Goal: Navigation & Orientation: Find specific page/section

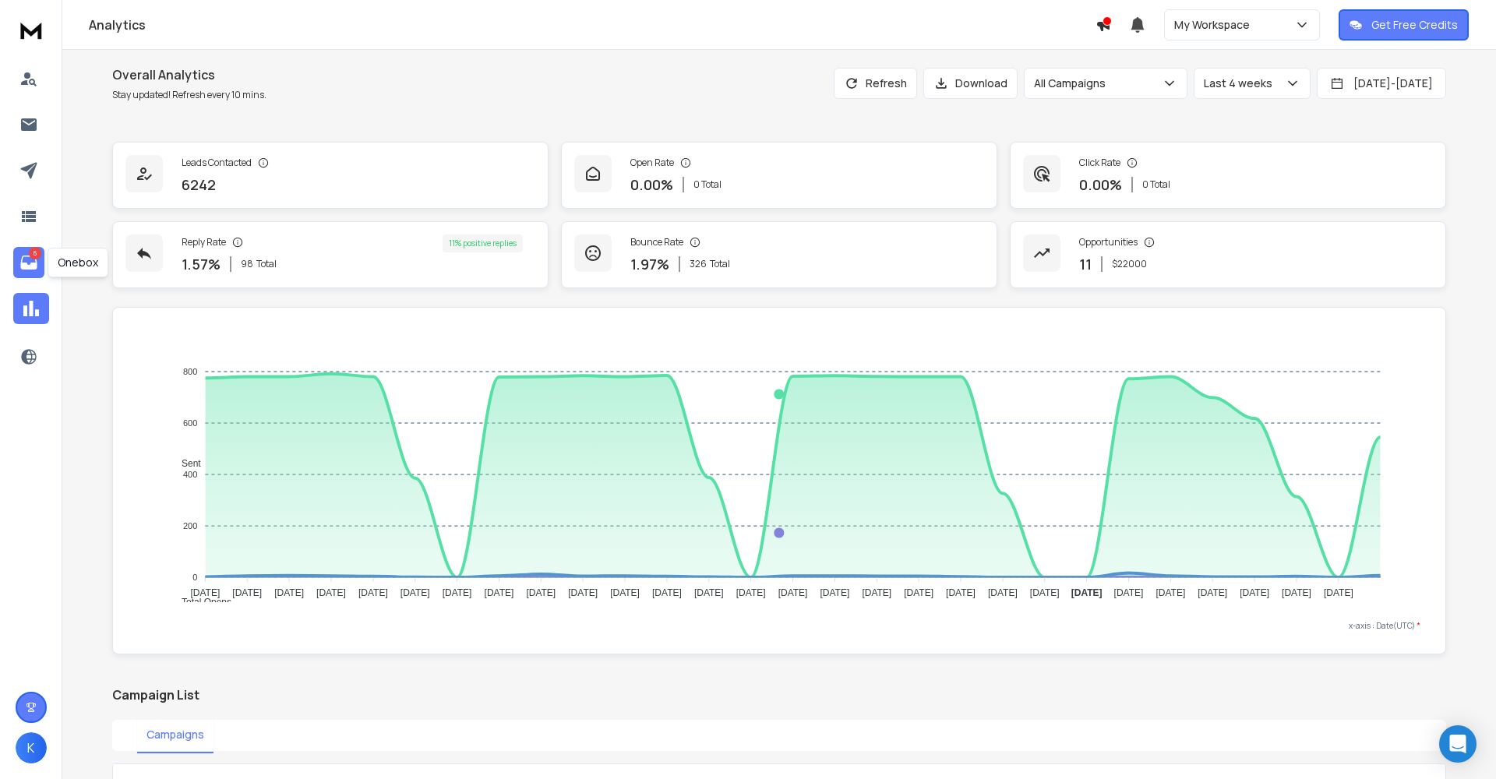
click at [37, 260] on icon at bounding box center [28, 262] width 19 height 19
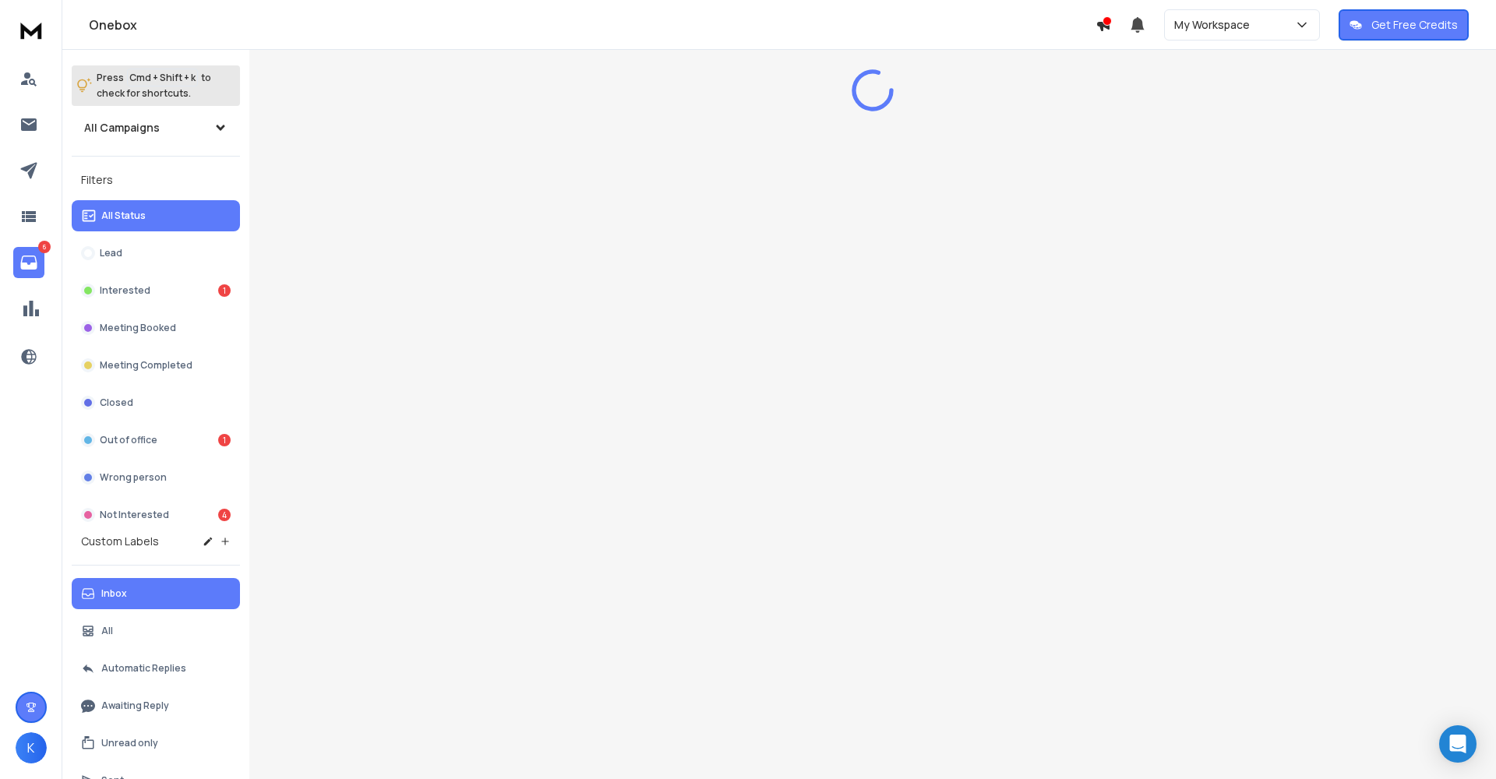
click at [169, 291] on div "All Status Lead Interested 1 Meeting Booked Meeting Completed Closed Out of off…" at bounding box center [156, 365] width 168 height 330
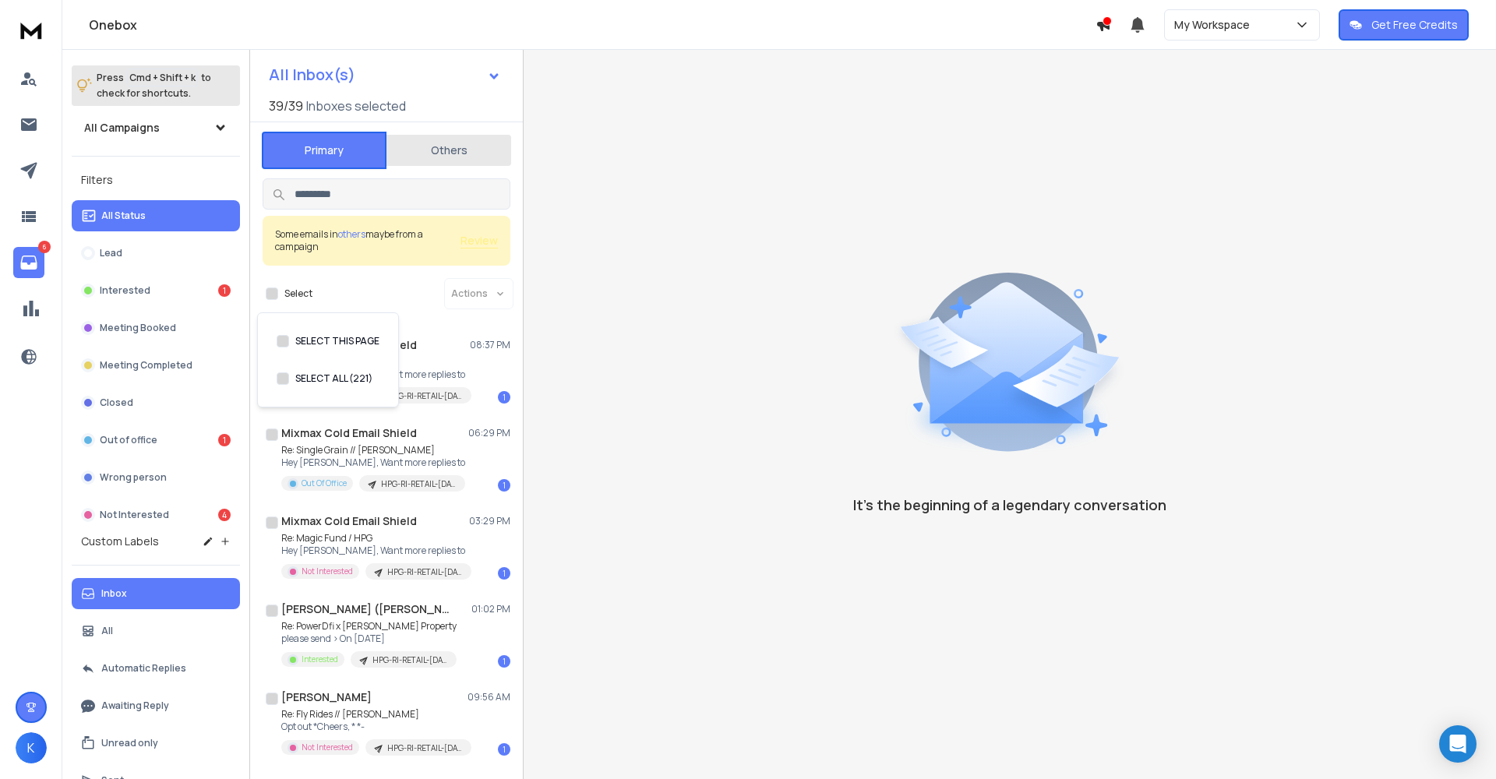
click at [389, 364] on div "SELECT THIS PAGE SELECT ALL (221)" at bounding box center [328, 359] width 142 height 95
click at [469, 370] on div "Re: Privy / HPG Hey [PERSON_NAME], Want more replies to Not Interested HPG-RI-R…" at bounding box center [376, 380] width 190 height 48
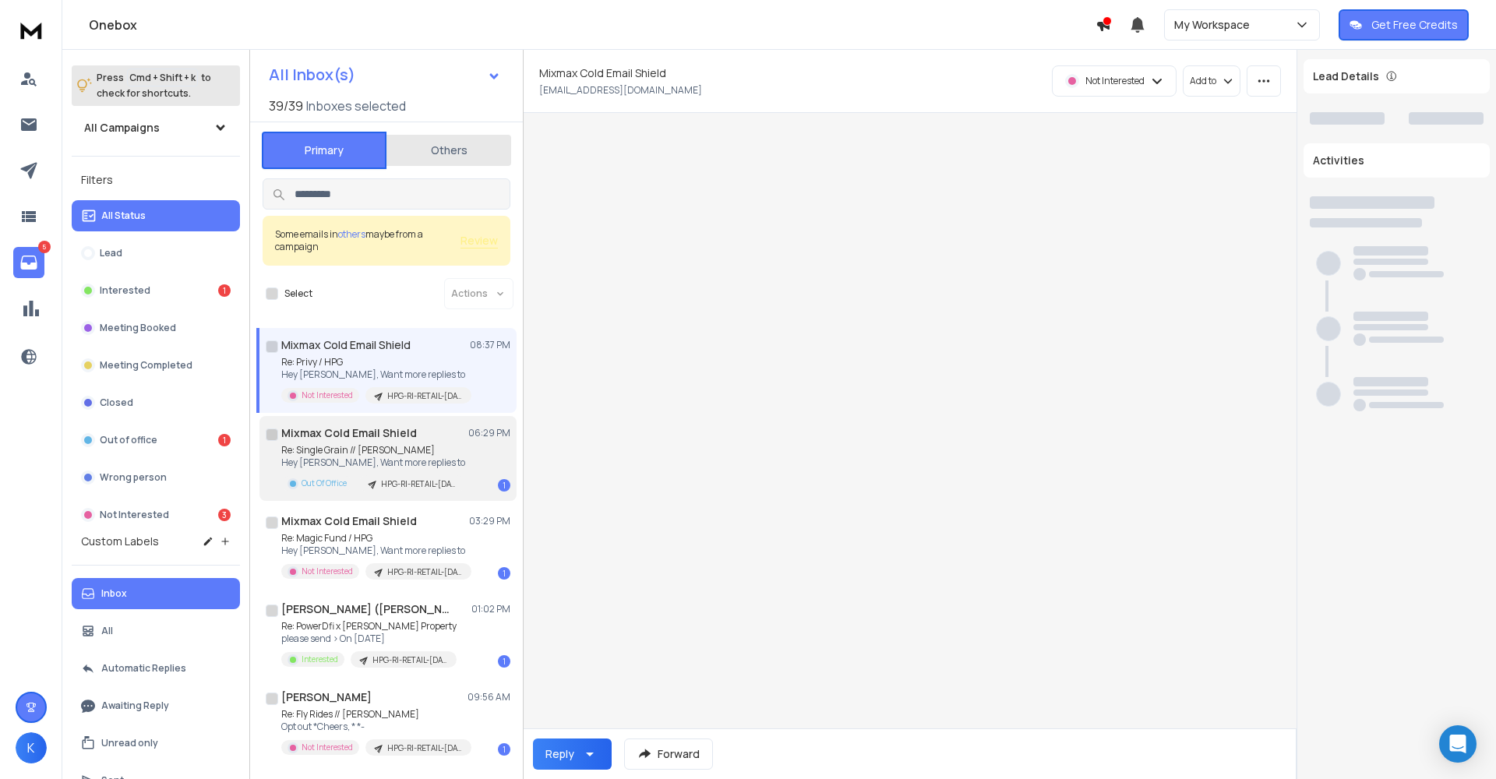
click at [464, 453] on p "Re: Single Grain // [PERSON_NAME]" at bounding box center [373, 450] width 184 height 12
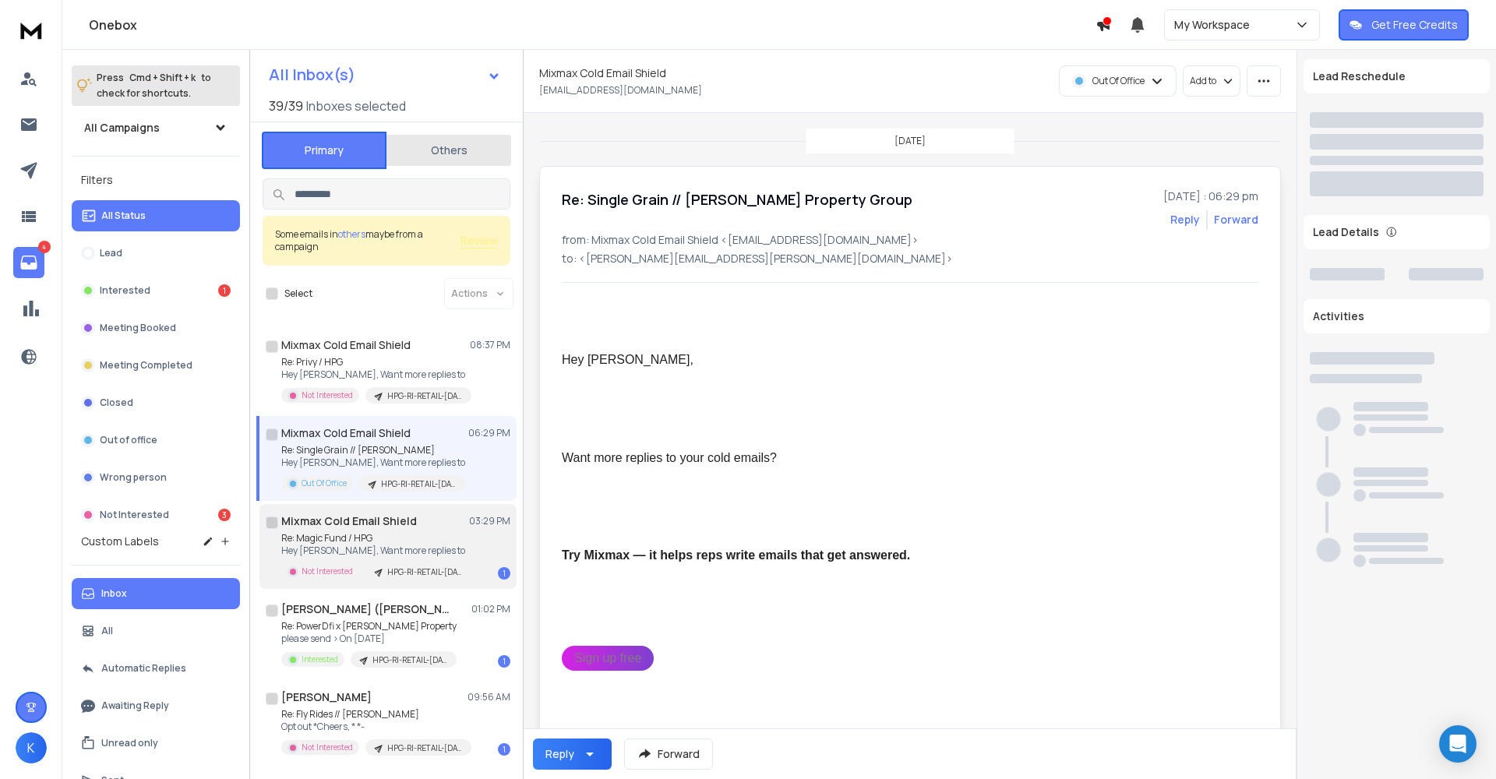
click at [467, 548] on p "Hey [PERSON_NAME], Want more replies to" at bounding box center [374, 551] width 187 height 12
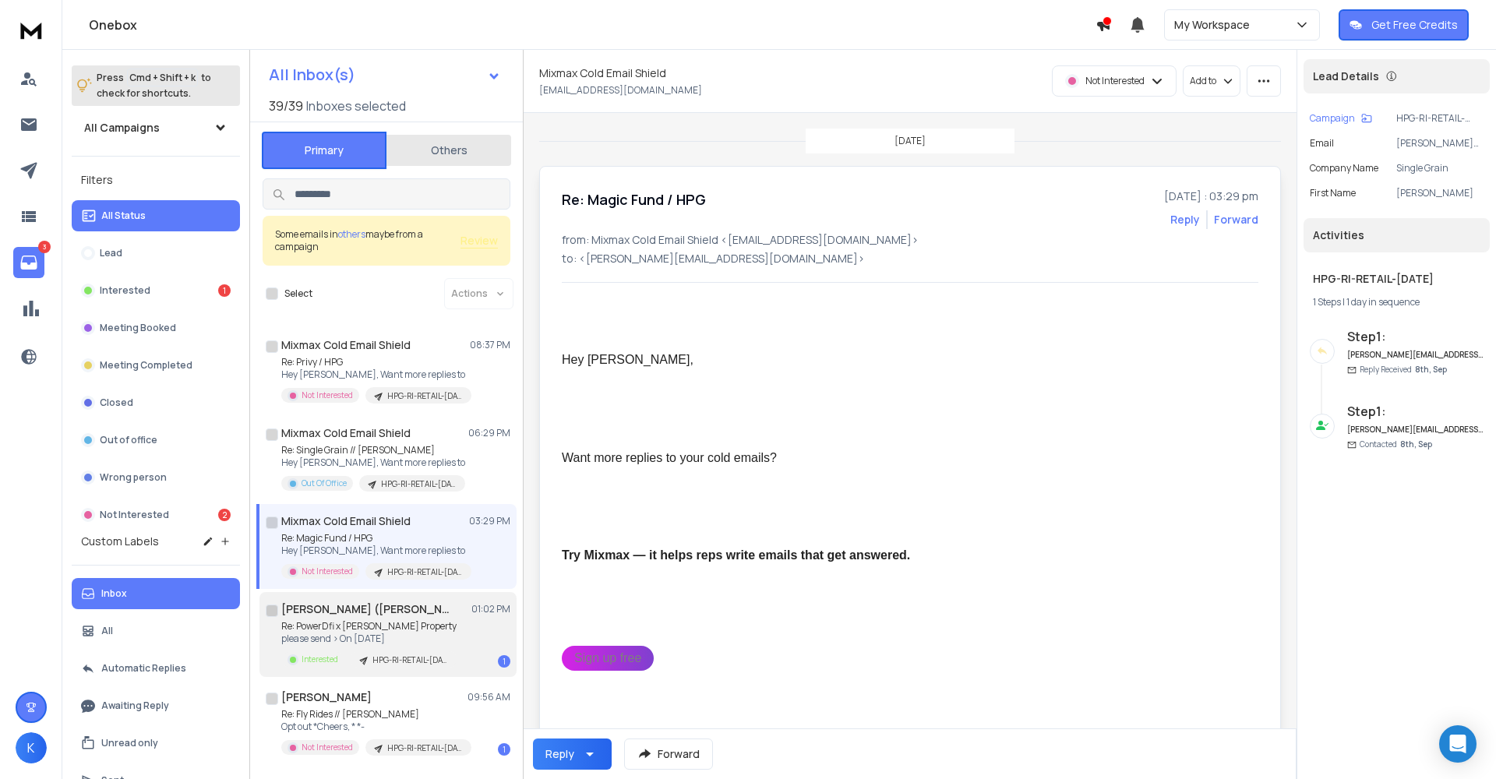
click at [463, 604] on div "[PERSON_NAME] ([PERSON_NAME]) [PERSON_NAME] 01:02 PM" at bounding box center [395, 609] width 229 height 16
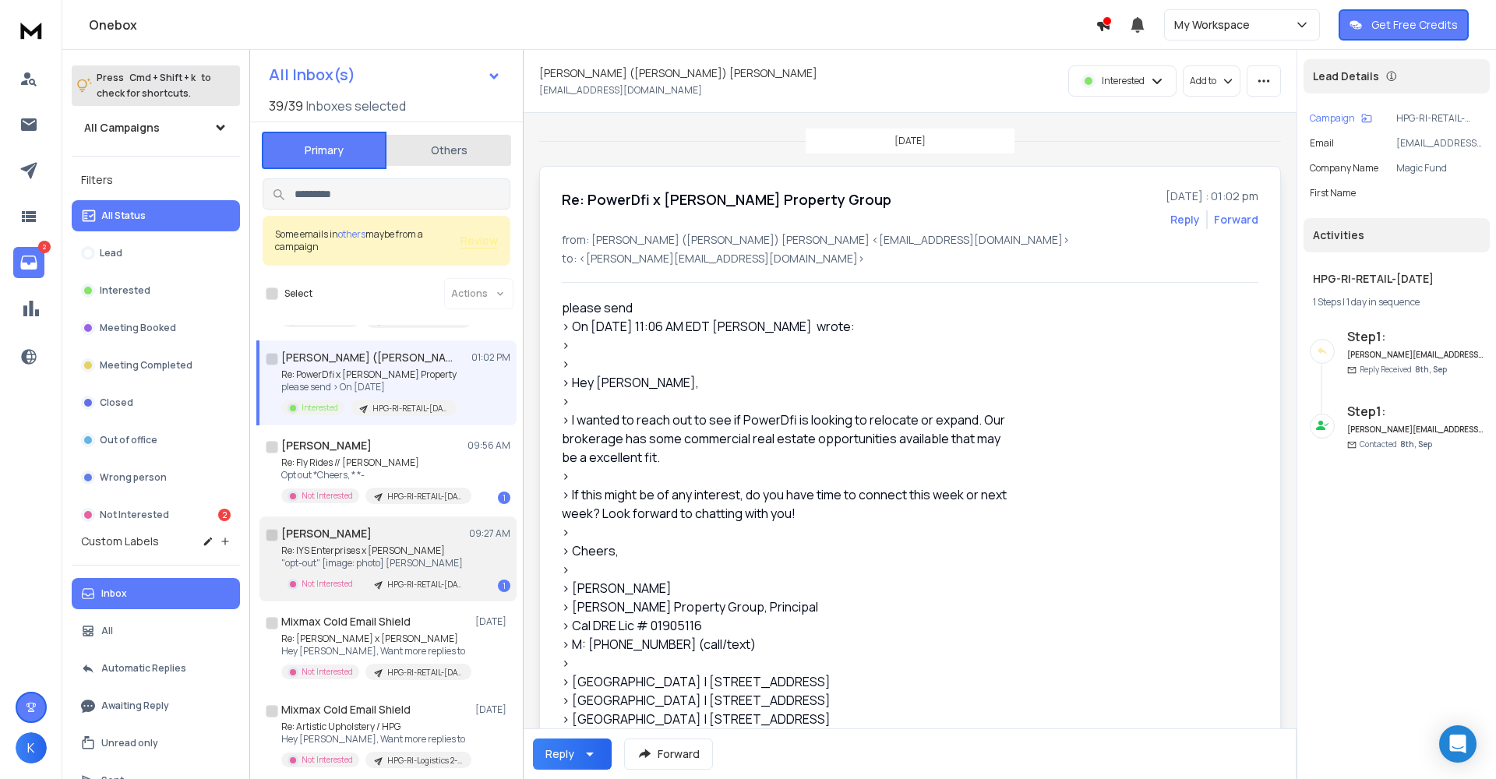
scroll to position [256, 0]
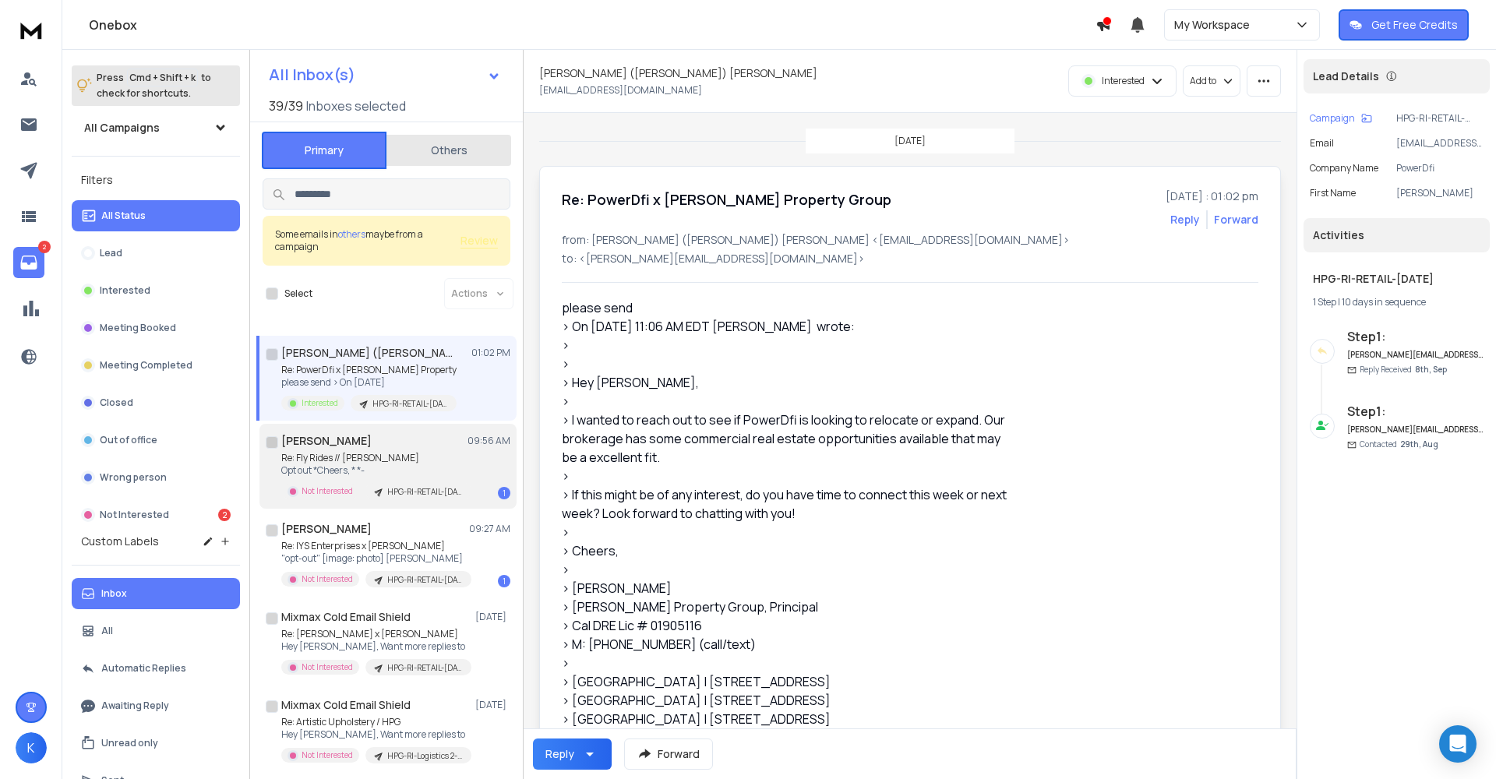
click at [439, 464] on p "Opt out *Cheers, * *-" at bounding box center [374, 470] width 187 height 12
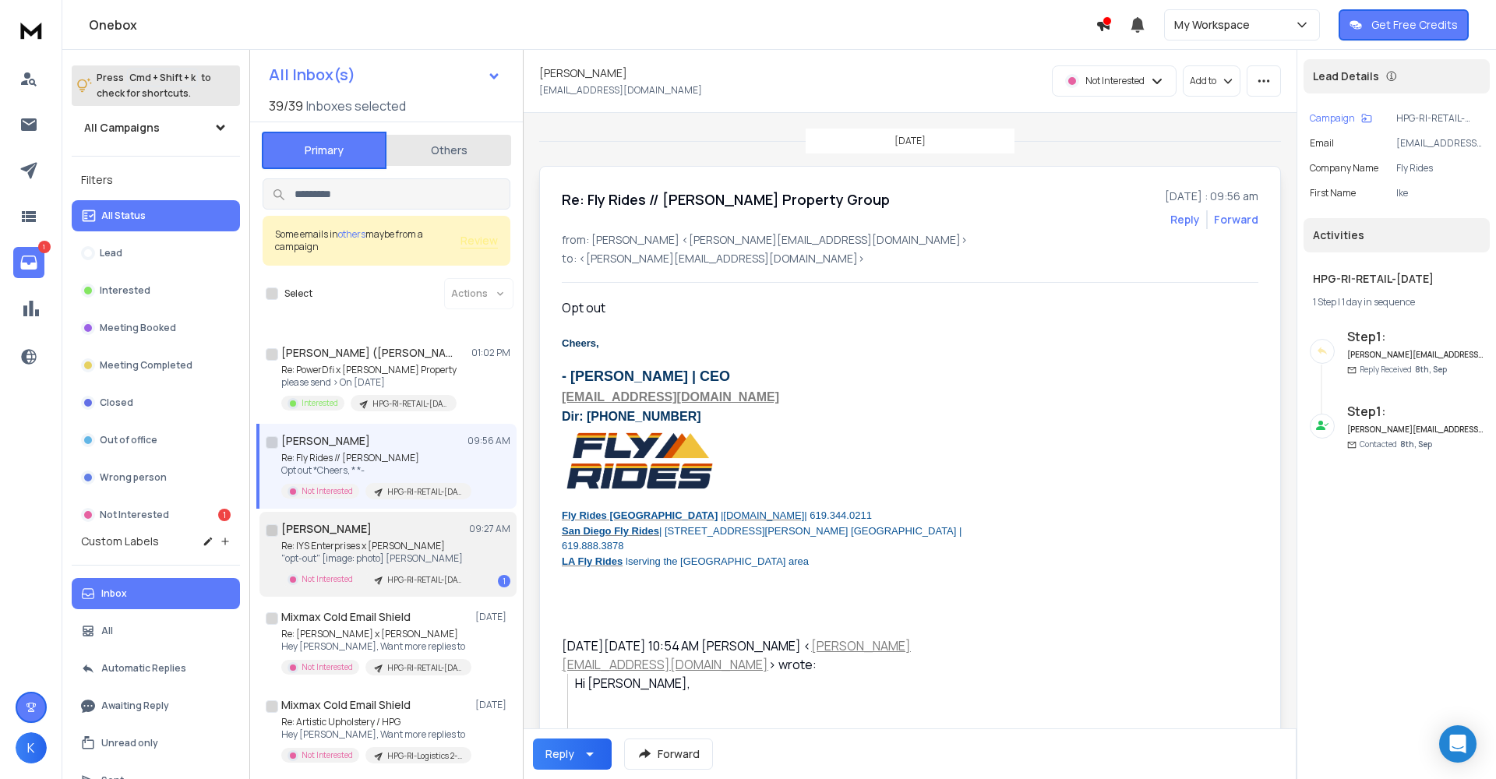
click at [452, 568] on div "Re: IYS Enterprises x [PERSON_NAME] "opt-out" [image: photo] [PERSON_NAME] Not …" at bounding box center [376, 564] width 190 height 48
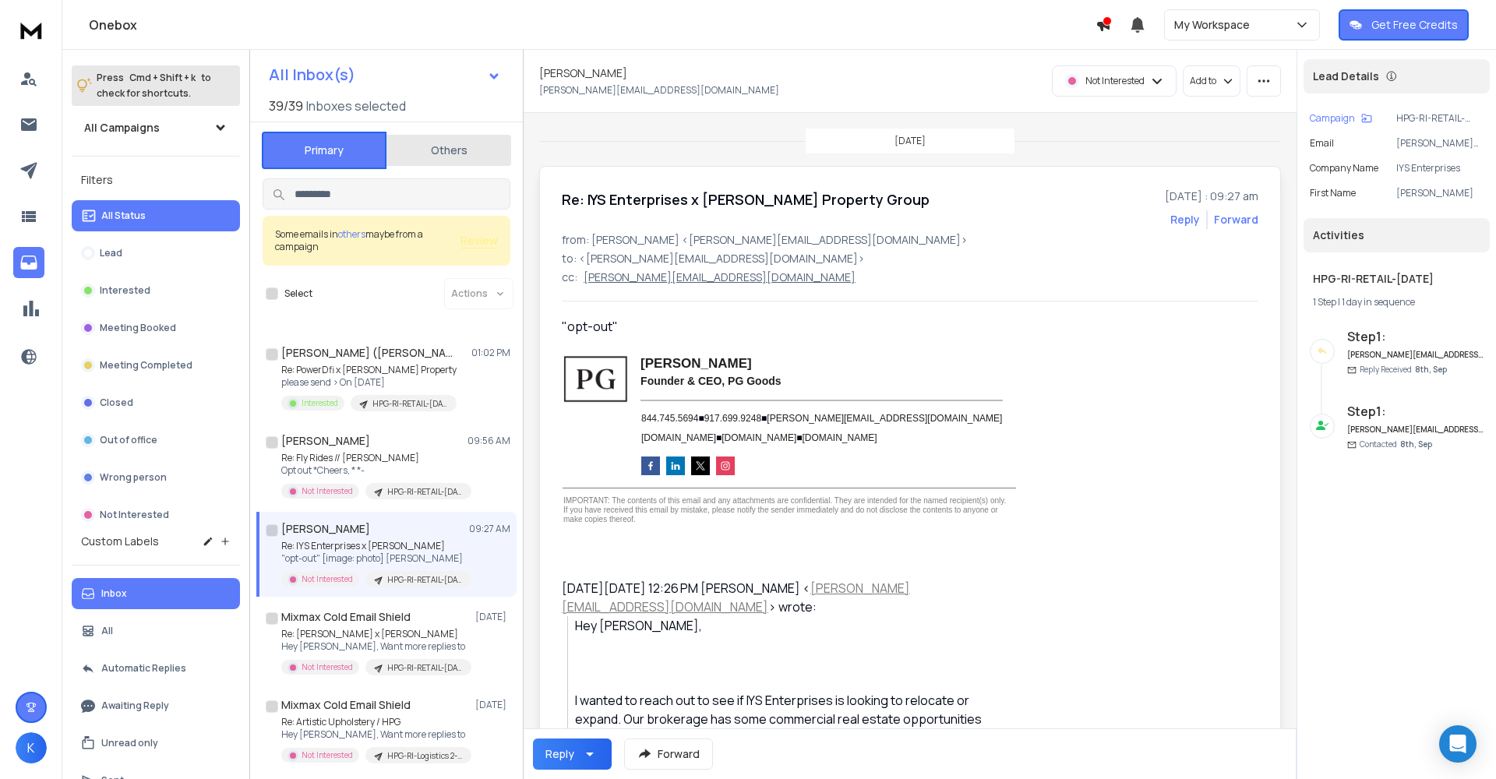
scroll to position [0, 0]
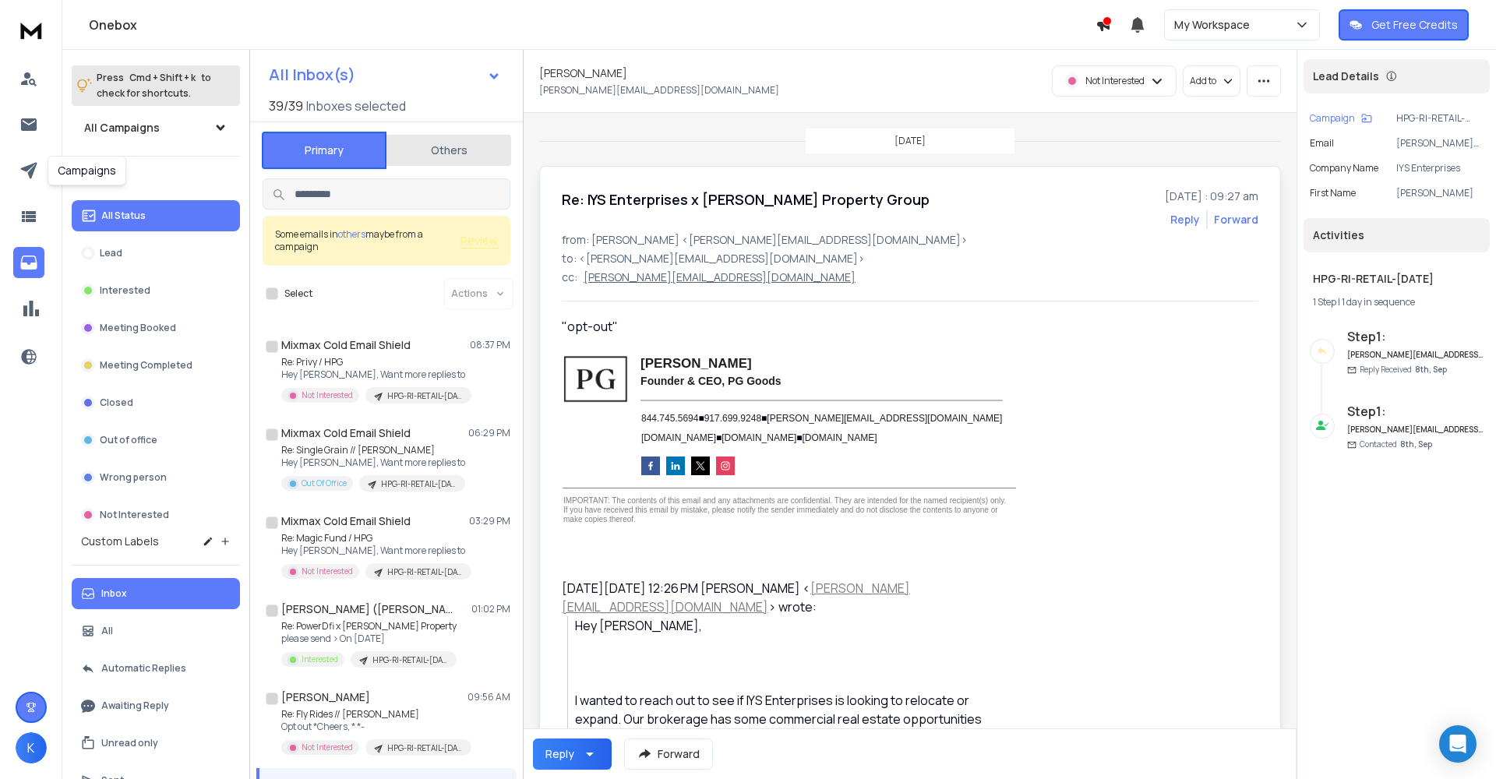
click at [44, 171] on link at bounding box center [28, 170] width 31 height 31
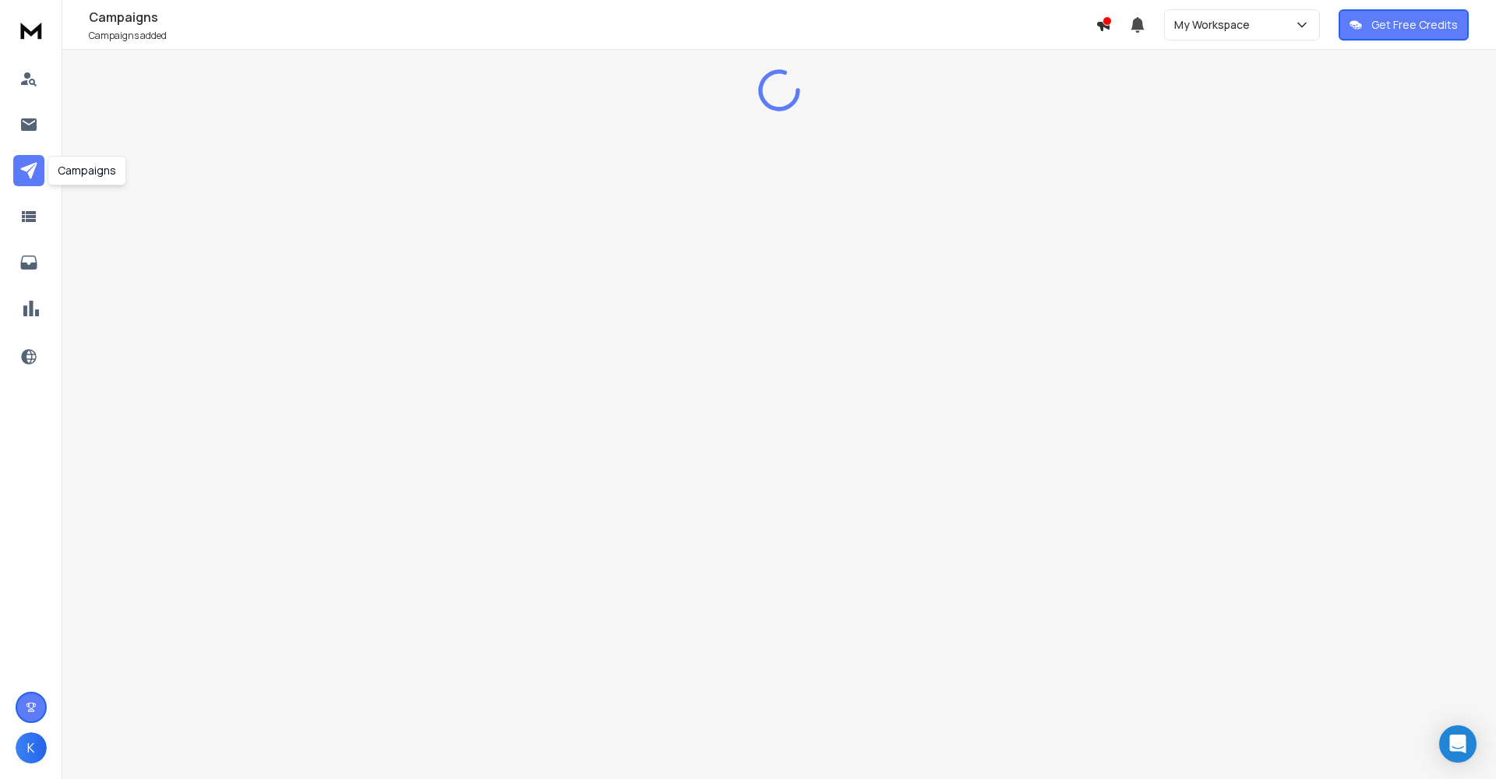
drag, startPoint x: 44, startPoint y: 171, endPoint x: 36, endPoint y: 170, distance: 7.8
click at [44, 171] on link at bounding box center [28, 170] width 31 height 31
